Goal: Task Accomplishment & Management: Complete application form

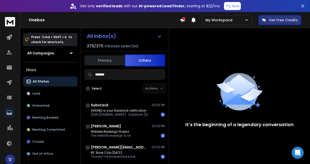
type input "********"
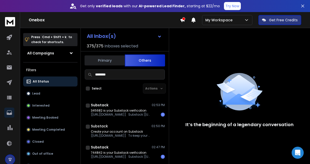
click at [108, 61] on button "Primary" at bounding box center [104, 60] width 40 height 11
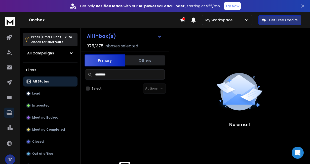
click at [142, 61] on button "Others" at bounding box center [145, 60] width 40 height 11
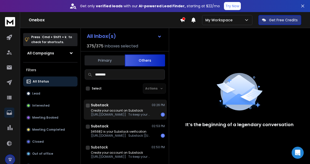
click at [119, 112] on p "Create your account on Substack" at bounding box center [121, 111] width 60 height 4
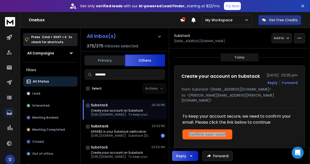
click at [99, 61] on button "Primary" at bounding box center [104, 60] width 40 height 11
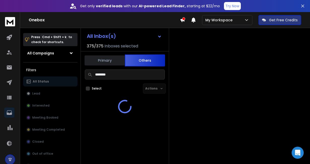
click at [143, 61] on button "Others" at bounding box center [145, 61] width 40 height 12
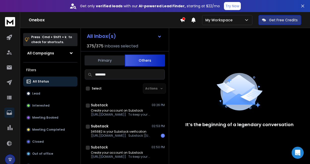
click at [107, 62] on button "Primary" at bounding box center [104, 60] width 40 height 11
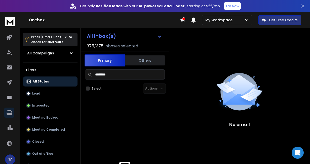
click at [137, 59] on button "Others" at bounding box center [145, 60] width 40 height 11
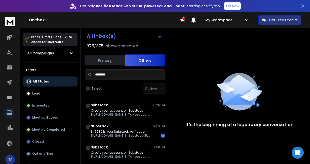
click at [111, 62] on button "Primary" at bounding box center [104, 60] width 40 height 11
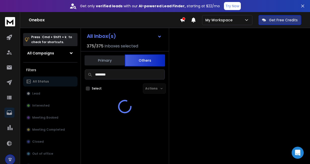
click at [137, 60] on button "Others" at bounding box center [145, 61] width 40 height 12
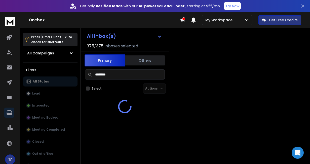
click at [103, 59] on button "Primary" at bounding box center [104, 61] width 40 height 12
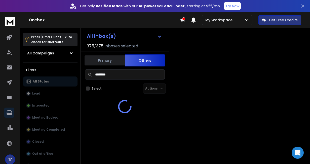
click at [138, 60] on button "Others" at bounding box center [145, 61] width 40 height 12
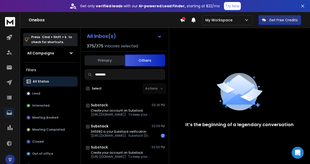
click at [114, 62] on button "Primary" at bounding box center [104, 60] width 40 height 11
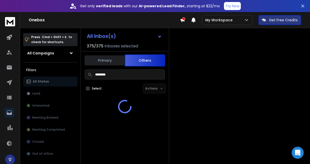
click at [145, 62] on button "Others" at bounding box center [145, 61] width 40 height 12
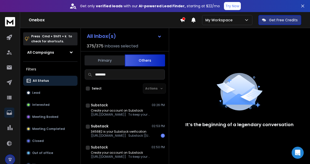
scroll to position [1, 0]
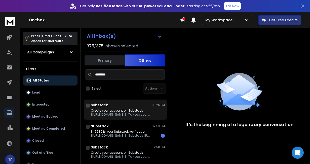
click at [130, 107] on div "Substack 03:26 PM" at bounding box center [128, 105] width 74 height 5
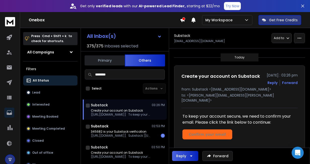
click at [109, 63] on button "Primary" at bounding box center [104, 60] width 40 height 11
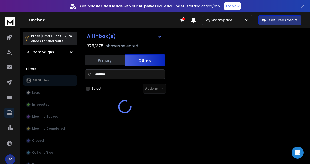
click at [134, 62] on button "Others" at bounding box center [145, 61] width 40 height 12
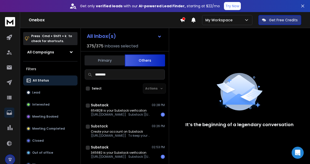
click at [112, 61] on button "Primary" at bounding box center [104, 60] width 40 height 11
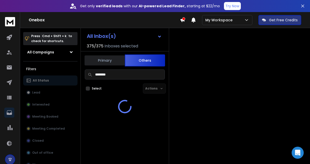
click at [143, 61] on button "Others" at bounding box center [145, 61] width 40 height 12
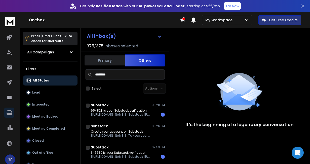
click at [107, 60] on button "Primary" at bounding box center [104, 60] width 40 height 11
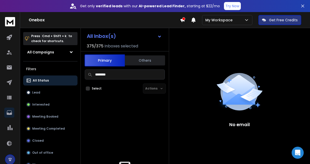
click at [137, 60] on button "Others" at bounding box center [145, 60] width 40 height 11
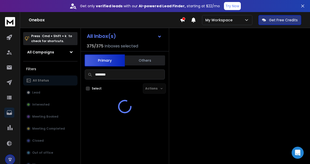
click at [111, 63] on button "Primary" at bounding box center [104, 61] width 40 height 12
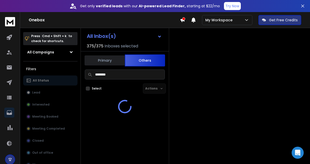
click at [138, 61] on button "Others" at bounding box center [145, 61] width 40 height 12
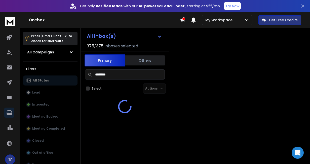
click at [101, 62] on button "Primary" at bounding box center [104, 61] width 40 height 12
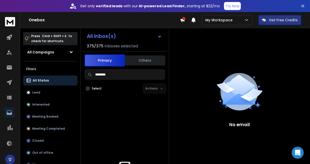
click at [139, 60] on button "Others" at bounding box center [145, 60] width 40 height 11
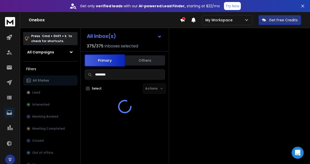
click at [110, 61] on button "Primary" at bounding box center [104, 61] width 40 height 12
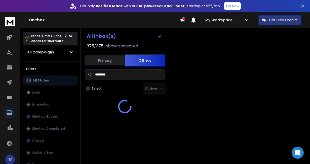
click at [140, 61] on button "Others" at bounding box center [145, 61] width 40 height 12
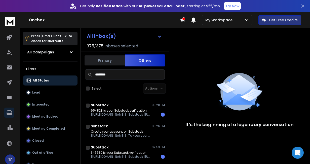
click at [99, 62] on button "Primary" at bounding box center [104, 60] width 40 height 11
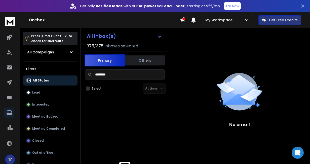
click at [139, 62] on button "Others" at bounding box center [145, 60] width 40 height 11
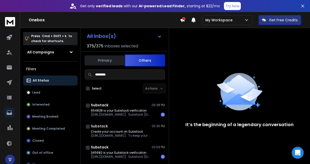
click at [99, 62] on button "Primary" at bounding box center [104, 60] width 40 height 11
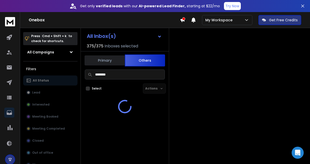
click at [139, 63] on button "Others" at bounding box center [145, 61] width 40 height 12
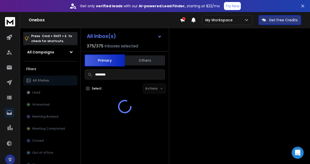
click at [111, 64] on button "Primary" at bounding box center [104, 61] width 40 height 12
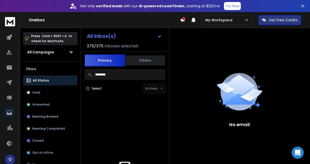
click at [140, 63] on button "Others" at bounding box center [145, 60] width 40 height 11
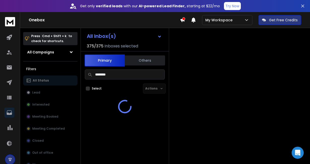
click at [110, 64] on button "Primary" at bounding box center [104, 61] width 40 height 12
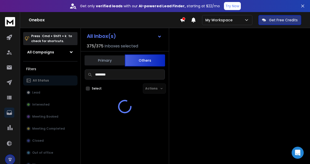
click at [142, 62] on button "Others" at bounding box center [145, 61] width 40 height 12
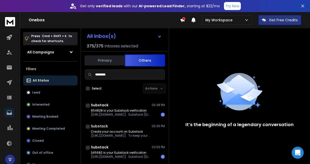
click at [110, 63] on button "Primary" at bounding box center [104, 60] width 40 height 11
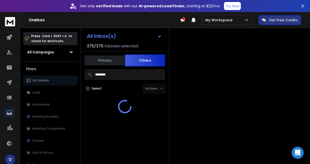
click at [141, 62] on button "Others" at bounding box center [145, 61] width 40 height 12
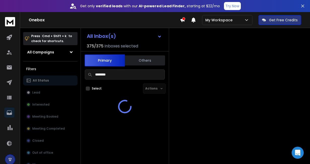
click at [113, 64] on button "Primary" at bounding box center [104, 61] width 40 height 12
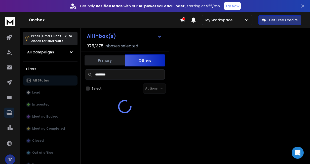
click at [143, 62] on button "Others" at bounding box center [145, 61] width 40 height 12
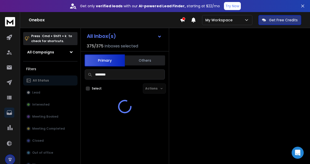
click at [109, 63] on button "Primary" at bounding box center [104, 61] width 40 height 12
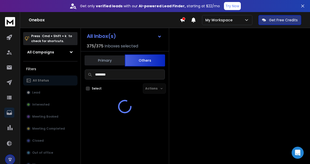
click at [135, 62] on button "Others" at bounding box center [145, 61] width 40 height 12
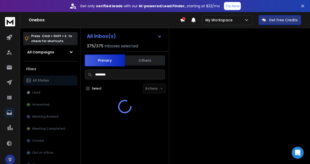
click at [106, 63] on button "Primary" at bounding box center [104, 61] width 40 height 12
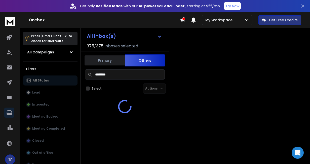
click at [134, 62] on button "Others" at bounding box center [145, 61] width 40 height 12
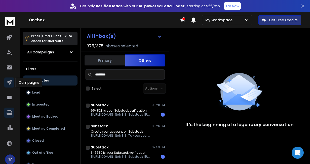
click at [10, 84] on icon at bounding box center [9, 82] width 5 height 5
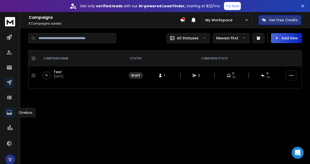
click at [8, 113] on icon at bounding box center [9, 113] width 6 height 6
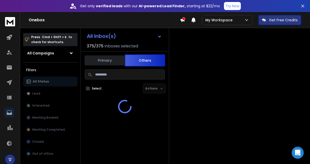
click at [145, 61] on button "Others" at bounding box center [145, 61] width 40 height 12
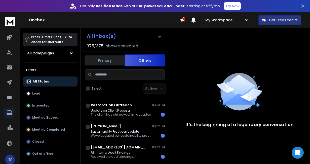
click at [126, 75] on input at bounding box center [125, 75] width 80 height 10
type input "********"
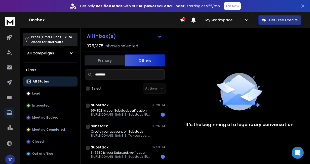
click at [113, 64] on button "Primary" at bounding box center [104, 60] width 40 height 11
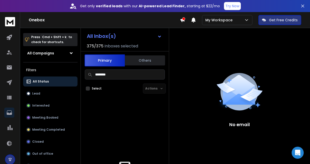
click at [140, 62] on button "Others" at bounding box center [145, 60] width 40 height 11
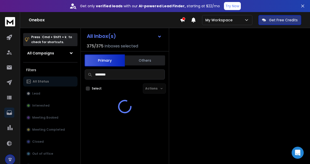
click at [106, 61] on button "Primary" at bounding box center [104, 61] width 40 height 12
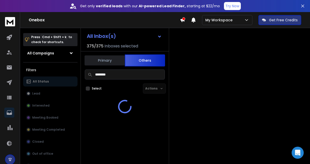
click at [138, 61] on button "Others" at bounding box center [145, 61] width 40 height 12
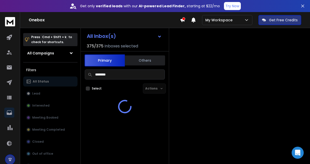
click at [118, 64] on button "Primary" at bounding box center [104, 61] width 40 height 12
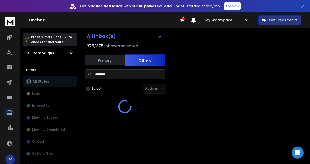
click at [137, 60] on button "Others" at bounding box center [145, 61] width 40 height 12
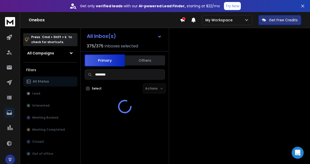
click at [97, 62] on button "Primary" at bounding box center [104, 61] width 40 height 12
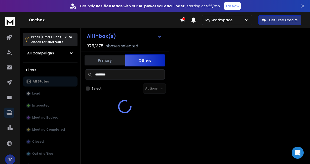
click at [137, 61] on button "Others" at bounding box center [145, 61] width 40 height 12
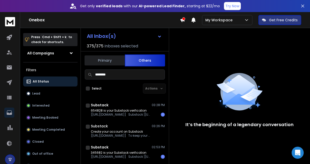
click at [113, 62] on button "Primary" at bounding box center [104, 60] width 40 height 11
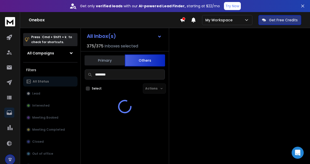
click at [136, 61] on button "Others" at bounding box center [145, 61] width 40 height 12
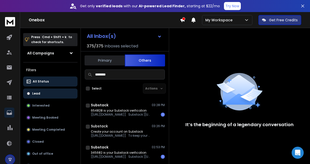
click at [32, 94] on p "Lead" at bounding box center [36, 94] width 8 height 4
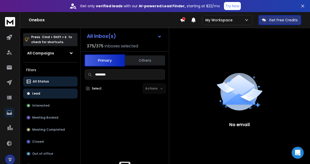
click at [43, 82] on p "All Status" at bounding box center [41, 82] width 16 height 4
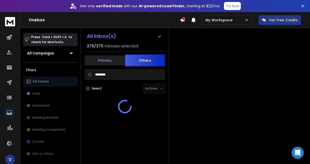
click at [142, 59] on button "Others" at bounding box center [145, 61] width 40 height 12
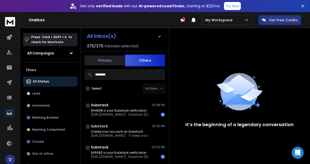
click at [105, 60] on button "Primary" at bounding box center [104, 60] width 40 height 11
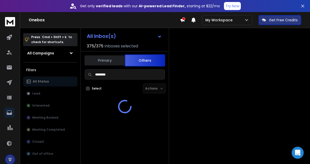
click at [140, 60] on button "Others" at bounding box center [145, 61] width 40 height 12
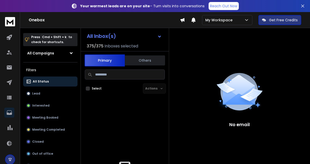
click at [120, 75] on input at bounding box center [125, 75] width 80 height 10
type input "********"
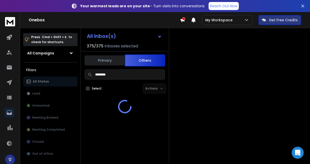
click at [138, 62] on button "Others" at bounding box center [145, 61] width 40 height 12
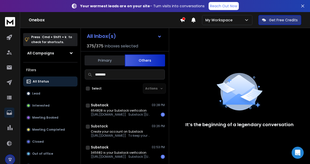
click at [113, 64] on button "Primary" at bounding box center [104, 60] width 40 height 11
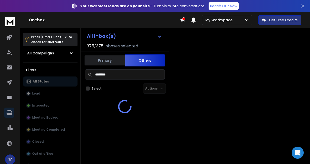
click at [136, 62] on button "Others" at bounding box center [145, 61] width 40 height 12
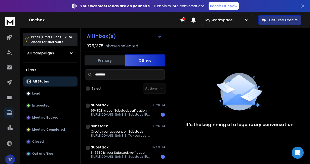
click at [102, 63] on button "Primary" at bounding box center [104, 60] width 40 height 11
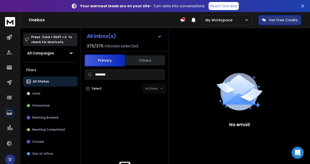
click at [142, 60] on button "Others" at bounding box center [145, 60] width 40 height 11
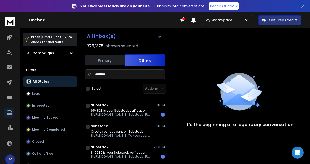
drag, startPoint x: 125, startPoint y: 76, endPoint x: 75, endPoint y: 75, distance: 50.0
click at [72, 77] on div "Press Cmd + Shift + k to check for shortcuts. All Campaigns All Campaigns Filte…" at bounding box center [165, 110] width 290 height 164
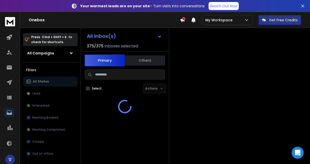
click at [101, 59] on button "Primary" at bounding box center [104, 61] width 40 height 12
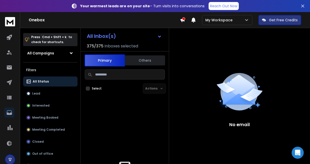
click at [135, 62] on button "Others" at bounding box center [145, 60] width 40 height 11
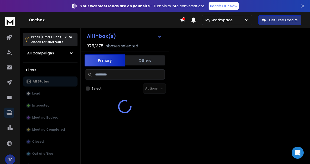
click at [109, 59] on button "Primary" at bounding box center [104, 61] width 40 height 12
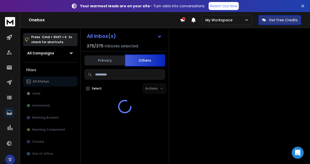
click at [145, 62] on button "Others" at bounding box center [145, 61] width 40 height 12
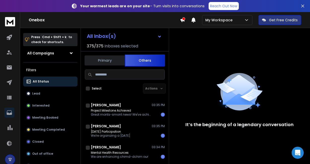
click at [108, 65] on button "Primary" at bounding box center [104, 60] width 40 height 11
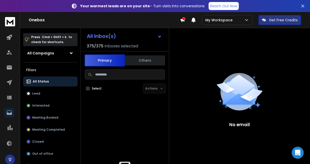
click at [140, 60] on button "Others" at bounding box center [145, 60] width 40 height 11
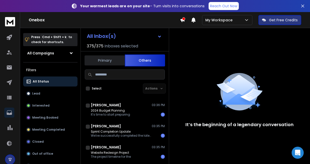
click at [105, 62] on button "Primary" at bounding box center [104, 60] width 40 height 11
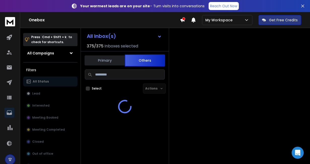
click at [143, 61] on button "Others" at bounding box center [145, 61] width 40 height 12
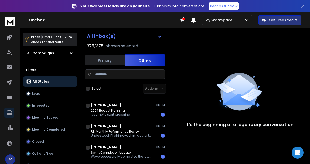
click at [115, 61] on button "Primary" at bounding box center [104, 60] width 40 height 11
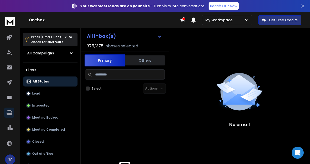
click at [138, 61] on button "Others" at bounding box center [145, 60] width 40 height 11
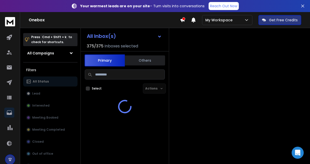
click at [110, 61] on button "Primary" at bounding box center [104, 61] width 40 height 12
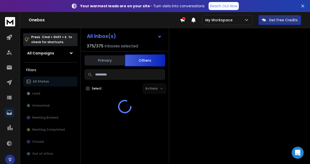
click at [136, 59] on button "Others" at bounding box center [145, 61] width 40 height 12
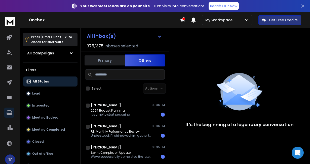
click at [106, 63] on button "Primary" at bounding box center [104, 60] width 40 height 11
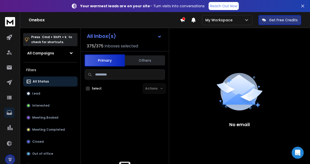
click at [135, 62] on button "Others" at bounding box center [145, 60] width 40 height 11
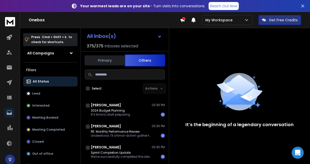
click at [131, 73] on input at bounding box center [125, 75] width 80 height 10
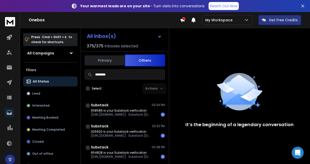
type input "********"
click at [100, 62] on button "Primary" at bounding box center [104, 60] width 40 height 11
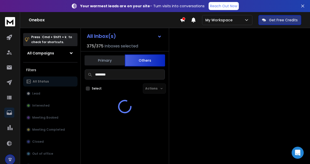
click at [142, 62] on button "Others" at bounding box center [145, 61] width 40 height 12
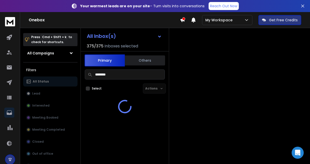
click at [107, 60] on button "Primary" at bounding box center [104, 61] width 40 height 12
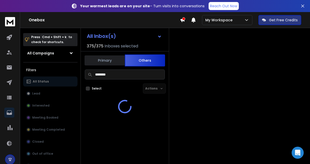
click at [143, 60] on button "Others" at bounding box center [145, 61] width 40 height 12
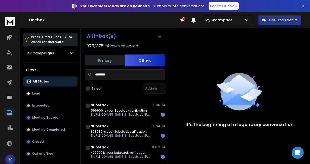
click at [102, 61] on button "Primary" at bounding box center [104, 60] width 40 height 11
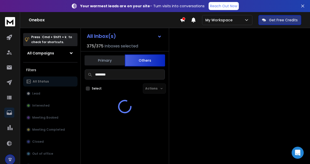
click at [140, 63] on button "Others" at bounding box center [145, 61] width 40 height 12
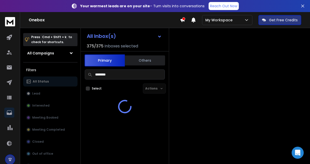
click at [116, 60] on button "Primary" at bounding box center [104, 61] width 40 height 12
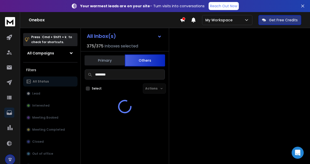
click at [153, 59] on button "Others" at bounding box center [145, 61] width 40 height 12
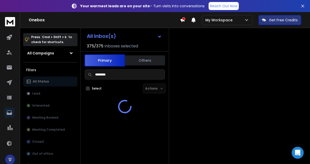
click at [105, 61] on button "Primary" at bounding box center [104, 61] width 40 height 12
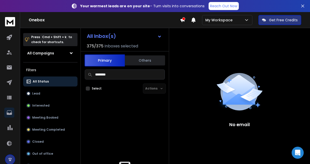
click at [147, 62] on button "Others" at bounding box center [145, 60] width 40 height 11
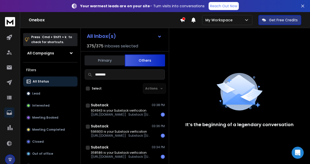
click at [110, 62] on button "Primary" at bounding box center [104, 60] width 40 height 11
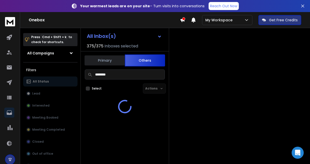
click at [134, 61] on button "Others" at bounding box center [145, 61] width 40 height 12
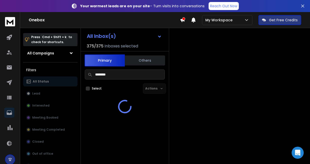
click at [112, 61] on button "Primary" at bounding box center [104, 61] width 40 height 12
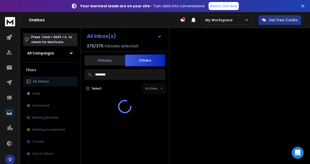
click at [145, 63] on button "Others" at bounding box center [145, 61] width 40 height 12
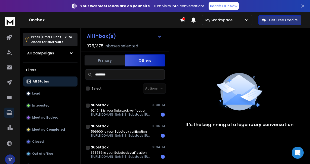
click at [100, 61] on button "Primary" at bounding box center [104, 60] width 40 height 11
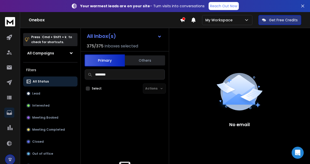
click at [139, 59] on button "Others" at bounding box center [145, 60] width 40 height 11
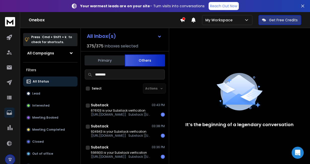
click at [113, 61] on button "Primary" at bounding box center [104, 60] width 40 height 11
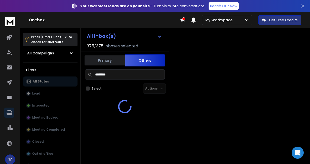
click at [141, 60] on button "Others" at bounding box center [145, 61] width 40 height 12
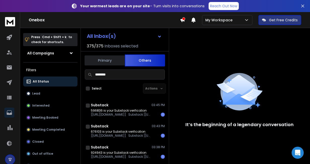
click at [109, 62] on button "Primary" at bounding box center [104, 60] width 40 height 11
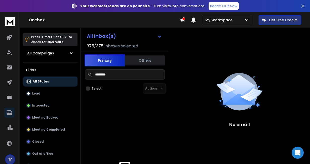
click at [147, 62] on button "Others" at bounding box center [145, 60] width 40 height 11
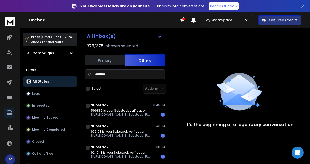
click at [111, 60] on button "Primary" at bounding box center [104, 60] width 40 height 11
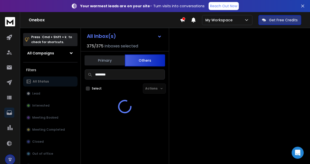
click at [147, 59] on button "Others" at bounding box center [145, 61] width 40 height 12
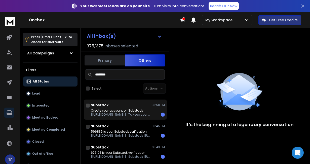
click at [123, 110] on p "Create your account on Substack" at bounding box center [121, 111] width 60 height 4
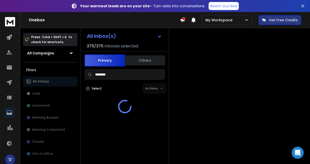
click at [101, 61] on button "Primary" at bounding box center [104, 61] width 40 height 12
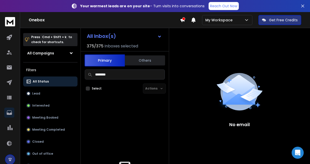
click at [146, 60] on button "Others" at bounding box center [145, 60] width 40 height 11
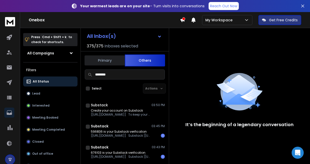
click at [112, 61] on button "Primary" at bounding box center [104, 60] width 40 height 11
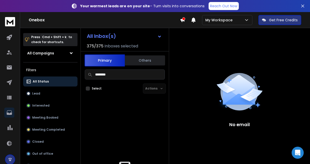
click at [140, 62] on button "Others" at bounding box center [145, 60] width 40 height 11
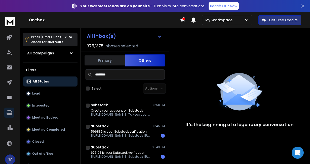
click at [103, 63] on button "Primary" at bounding box center [104, 60] width 40 height 11
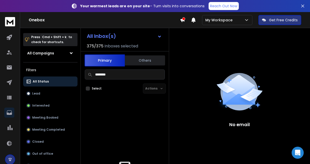
click at [136, 62] on button "Others" at bounding box center [145, 60] width 40 height 11
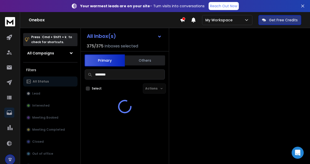
click at [100, 62] on button "Primary" at bounding box center [104, 61] width 40 height 12
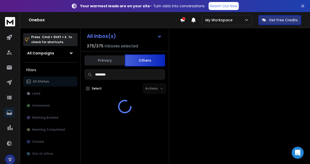
click at [144, 63] on button "Others" at bounding box center [145, 61] width 40 height 12
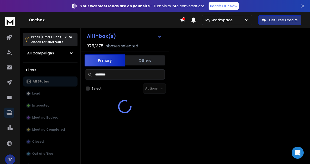
click at [104, 62] on button "Primary" at bounding box center [104, 61] width 40 height 12
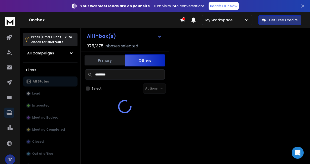
click at [146, 62] on button "Others" at bounding box center [145, 61] width 40 height 12
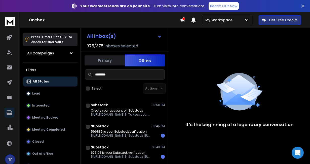
click at [145, 63] on button "Others" at bounding box center [145, 61] width 40 height 12
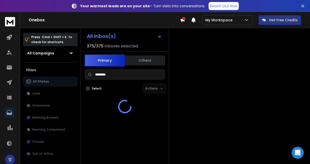
click at [98, 62] on button "Primary" at bounding box center [104, 61] width 40 height 12
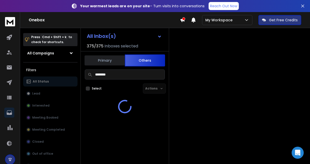
click at [145, 61] on button "Others" at bounding box center [145, 61] width 40 height 12
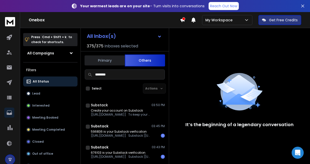
click at [144, 62] on button "Others" at bounding box center [145, 61] width 40 height 12
click at [102, 62] on button "Primary" at bounding box center [104, 60] width 40 height 11
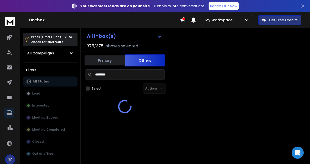
click at [137, 62] on button "Others" at bounding box center [145, 61] width 40 height 12
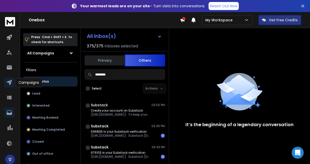
click at [11, 85] on icon at bounding box center [9, 83] width 6 height 6
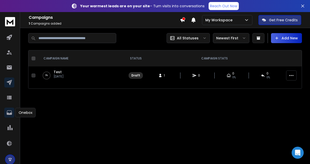
click at [10, 114] on icon at bounding box center [9, 113] width 5 height 5
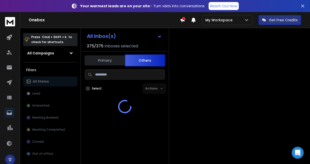
click at [143, 61] on button "Others" at bounding box center [145, 61] width 40 height 12
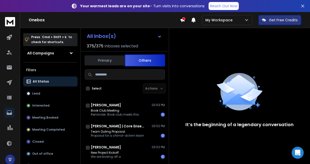
click at [116, 76] on input at bounding box center [125, 75] width 80 height 10
type input "********"
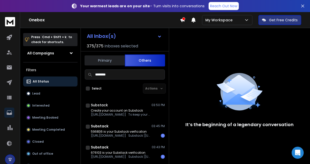
click at [111, 60] on button "Primary" at bounding box center [104, 60] width 40 height 11
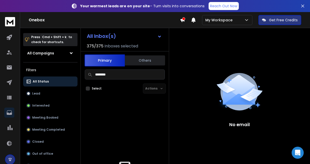
click at [129, 63] on button "Others" at bounding box center [145, 60] width 40 height 11
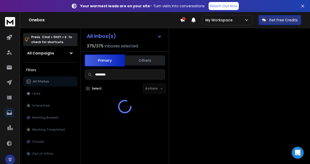
click at [108, 62] on button "Primary" at bounding box center [104, 61] width 40 height 12
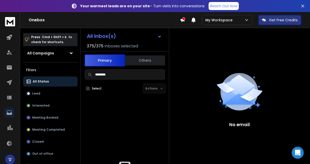
click at [145, 60] on button "Others" at bounding box center [145, 60] width 40 height 11
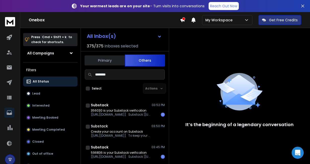
click at [111, 60] on button "Primary" at bounding box center [104, 60] width 40 height 11
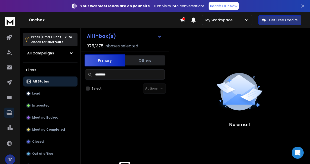
click at [147, 61] on button "Others" at bounding box center [145, 60] width 40 height 11
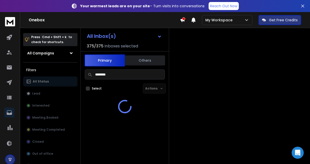
click at [109, 58] on button "Primary" at bounding box center [104, 61] width 40 height 12
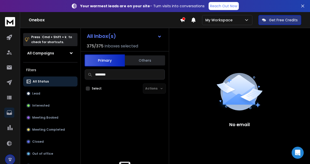
click at [143, 61] on button "Others" at bounding box center [145, 60] width 40 height 11
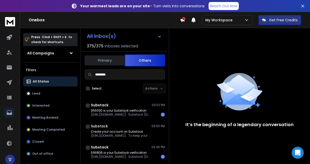
click at [108, 60] on button "Primary" at bounding box center [104, 60] width 40 height 11
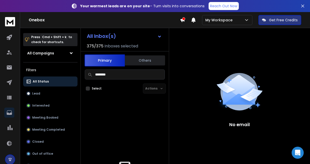
click at [148, 61] on button "Others" at bounding box center [145, 60] width 40 height 11
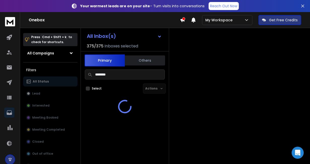
click at [106, 61] on button "Primary" at bounding box center [104, 61] width 40 height 12
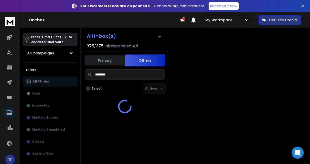
click at [146, 60] on button "Others" at bounding box center [145, 61] width 40 height 12
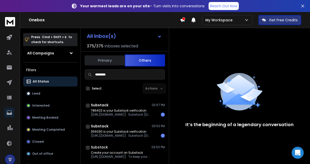
click at [111, 63] on button "Primary" at bounding box center [104, 60] width 40 height 11
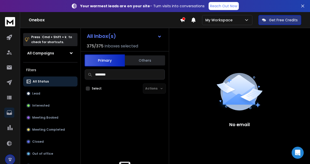
click at [152, 62] on button "Others" at bounding box center [145, 60] width 40 height 11
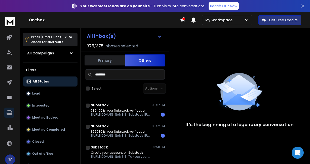
click at [109, 60] on button "Primary" at bounding box center [104, 60] width 40 height 11
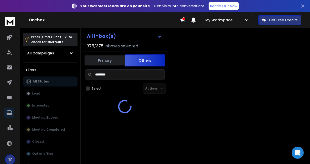
click at [144, 62] on button "Others" at bounding box center [145, 61] width 40 height 12
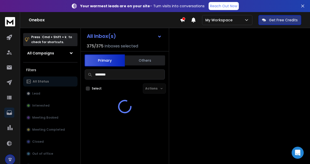
click at [109, 55] on button "Primary" at bounding box center [104, 61] width 40 height 12
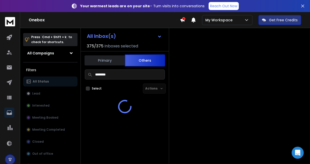
click at [151, 62] on button "Others" at bounding box center [145, 61] width 40 height 12
